Goal: Navigation & Orientation: Find specific page/section

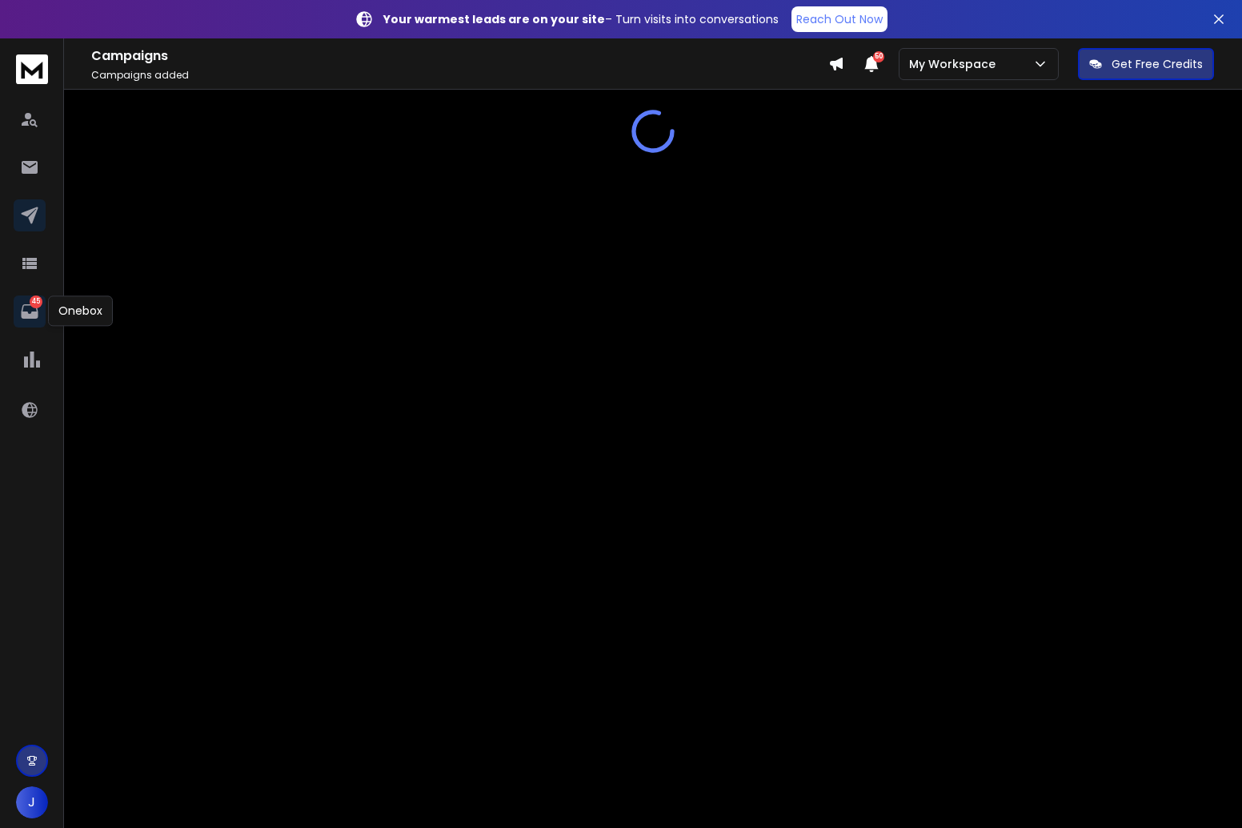
click at [30, 311] on icon at bounding box center [29, 311] width 19 height 19
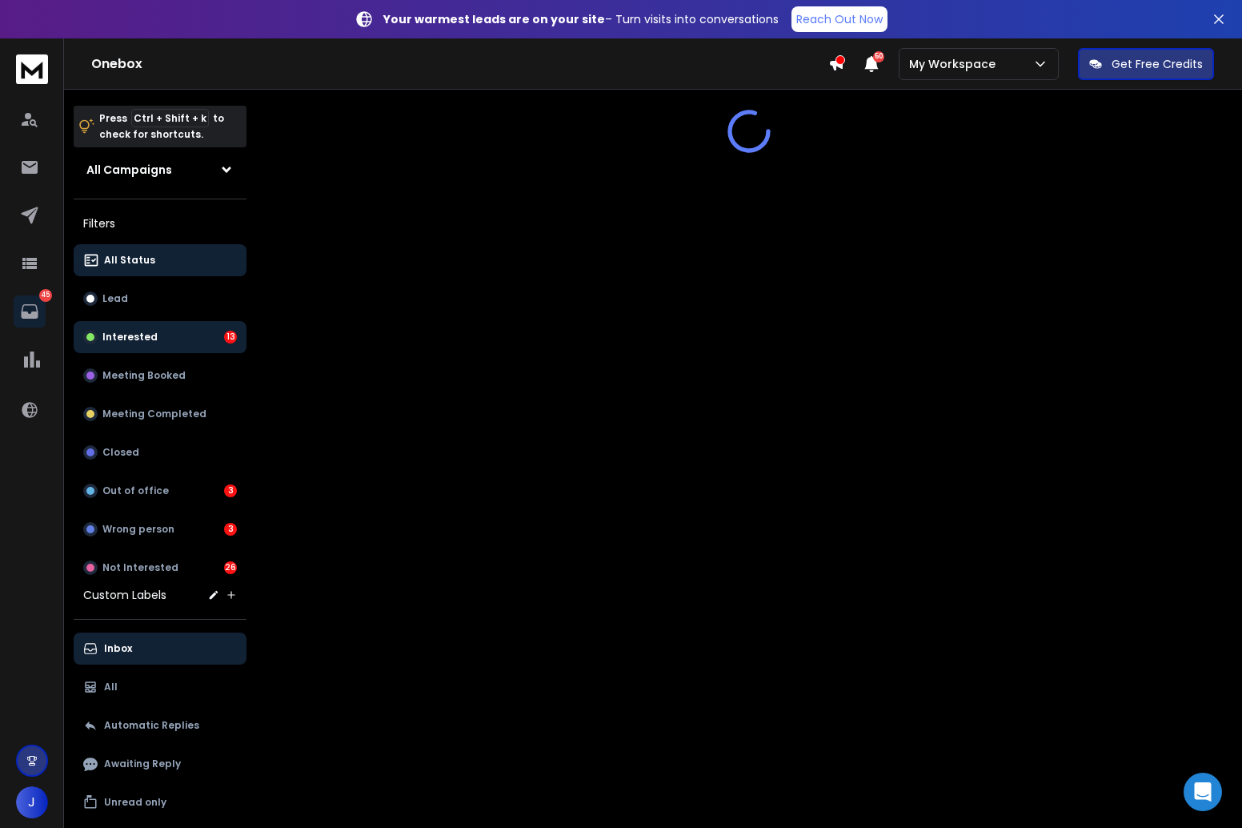
click at [161, 347] on button "Interested 13" at bounding box center [160, 337] width 173 height 32
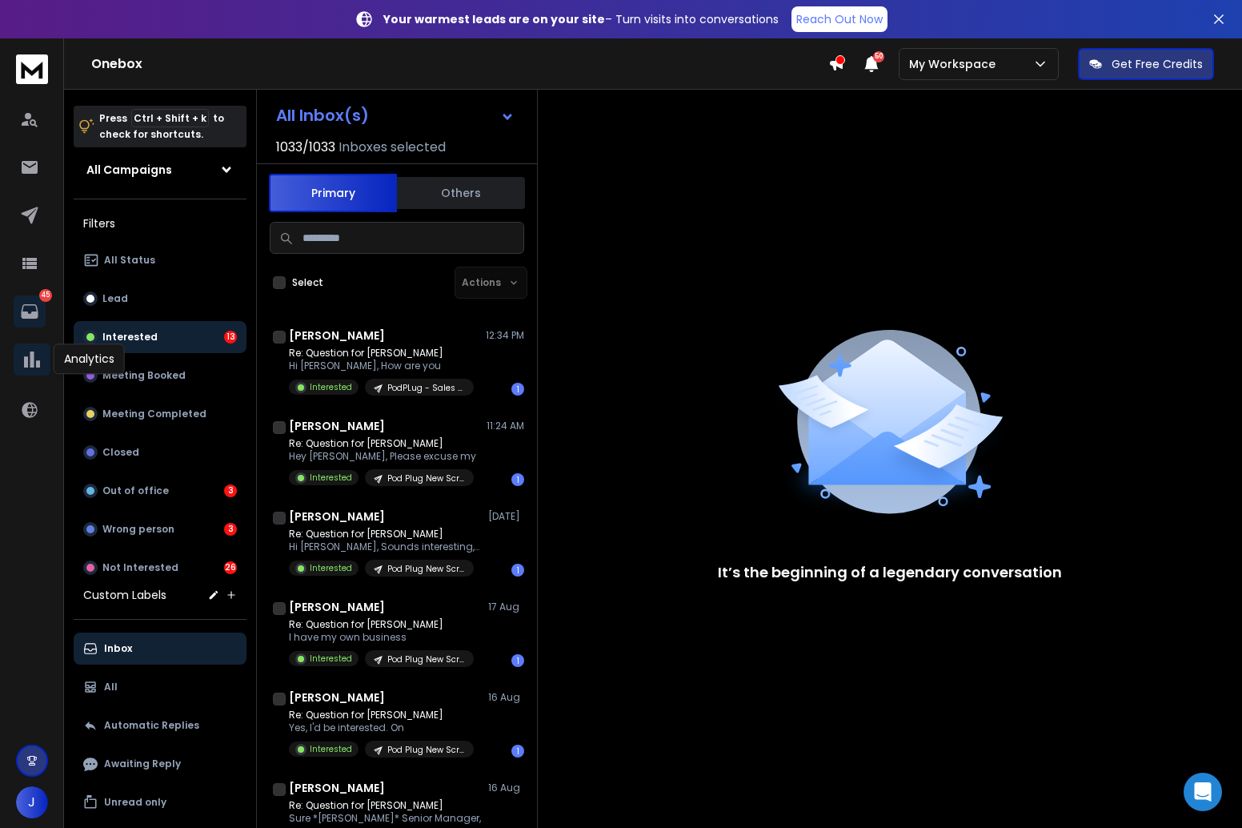
click at [21, 363] on icon at bounding box center [32, 359] width 24 height 24
